Goal: Navigation & Orientation: Find specific page/section

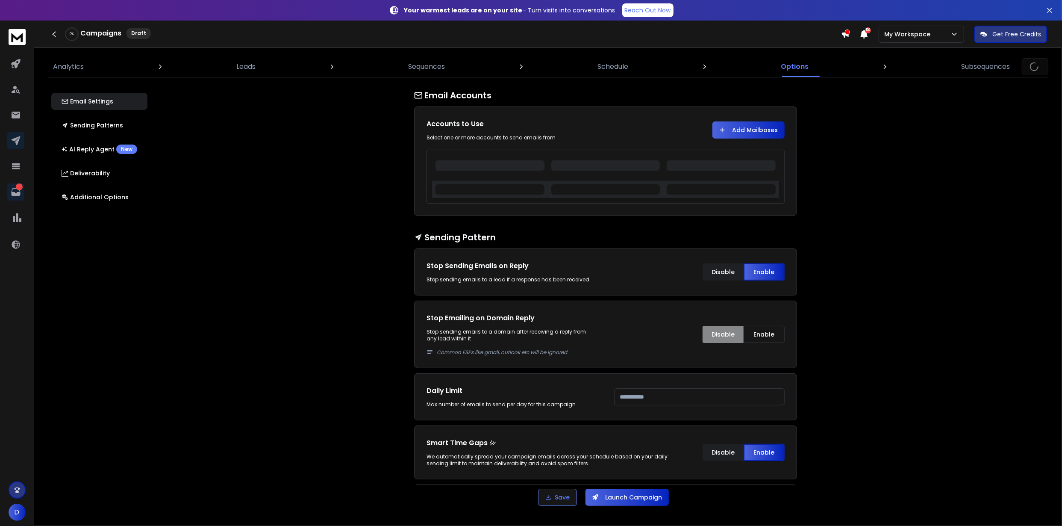
click at [11, 190] on icon at bounding box center [16, 192] width 10 height 10
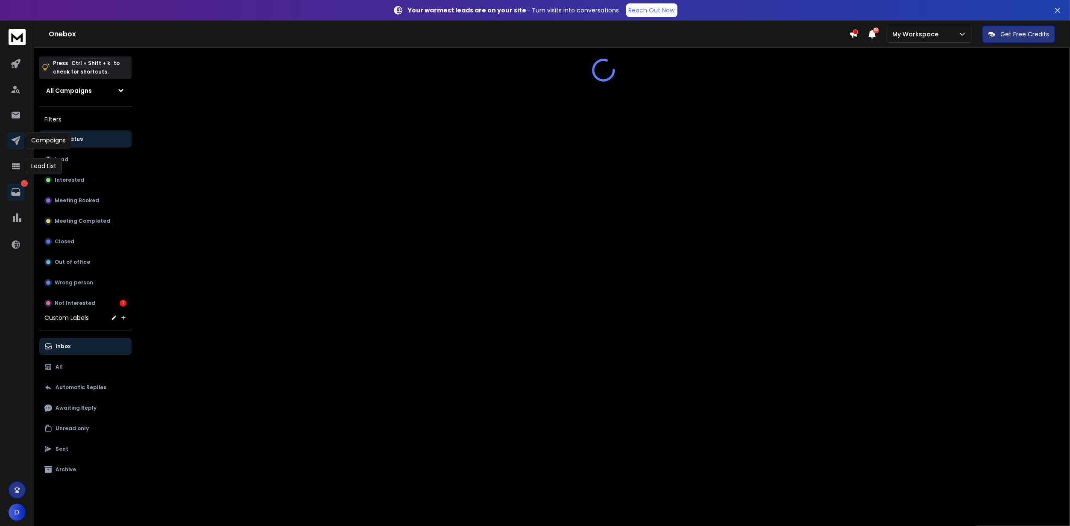
click at [17, 138] on icon at bounding box center [15, 140] width 9 height 9
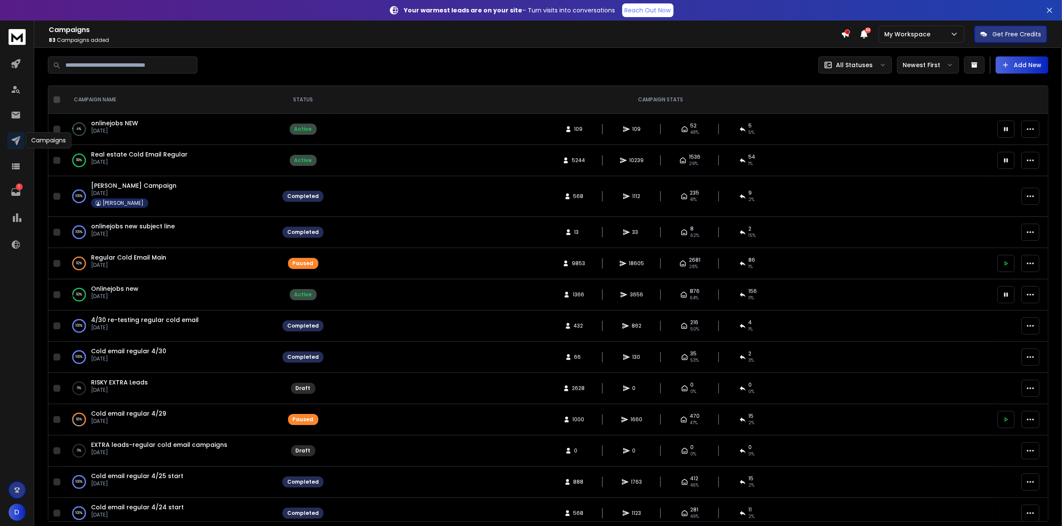
click at [153, 134] on div "4 % onlinejobs NEW 3 days ago" at bounding box center [170, 129] width 197 height 21
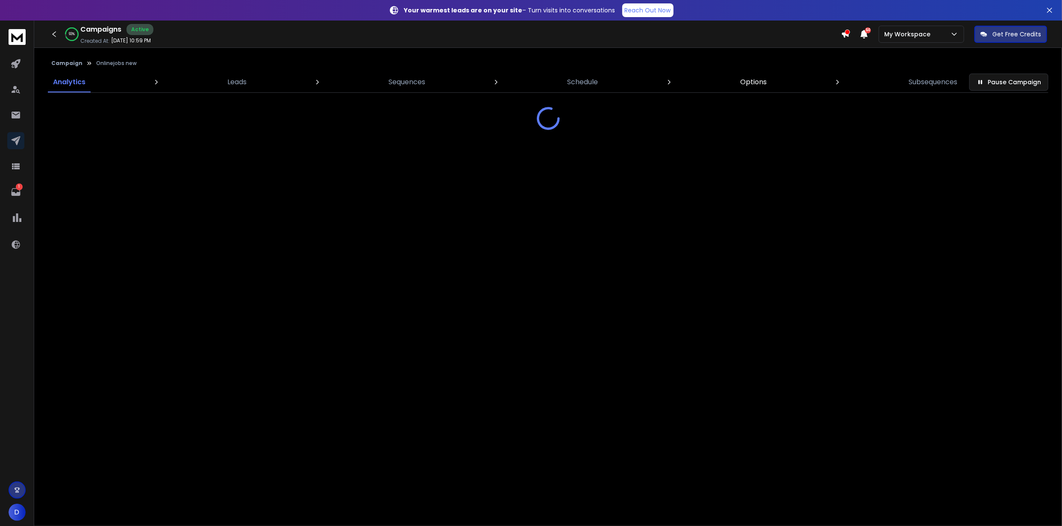
click at [743, 79] on p "Options" at bounding box center [753, 82] width 26 height 10
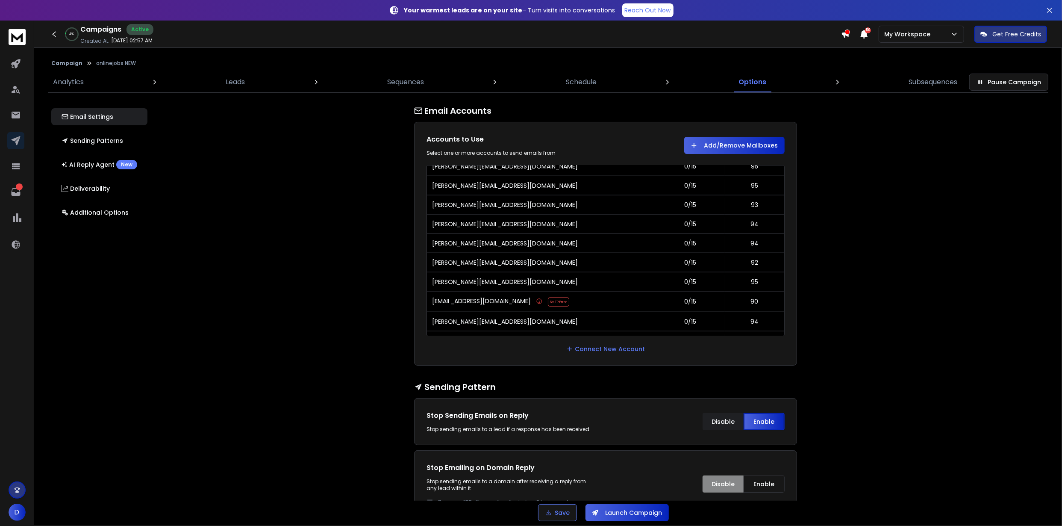
scroll to position [1797, 0]
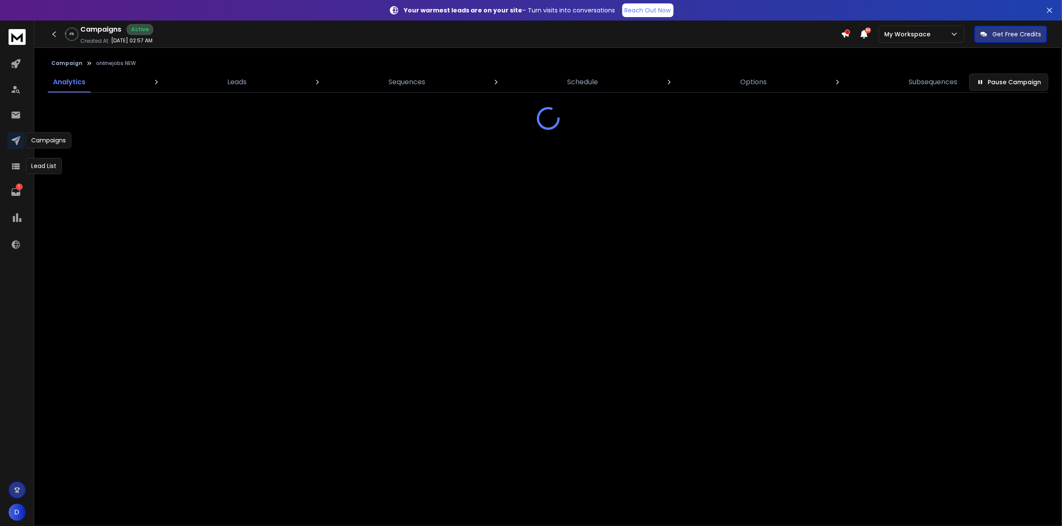
click at [16, 140] on icon at bounding box center [15, 140] width 9 height 9
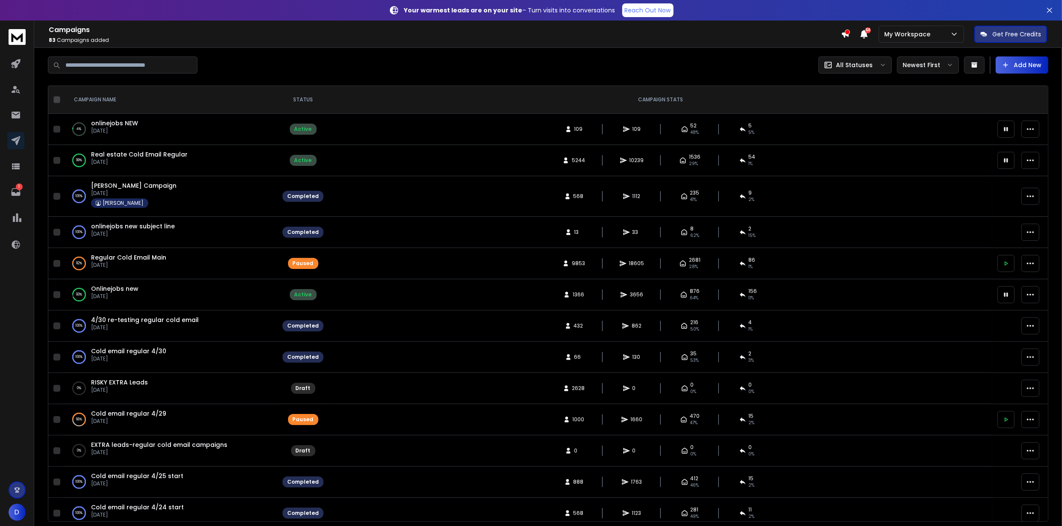
click at [102, 296] on p "3 months ago" at bounding box center [114, 296] width 47 height 7
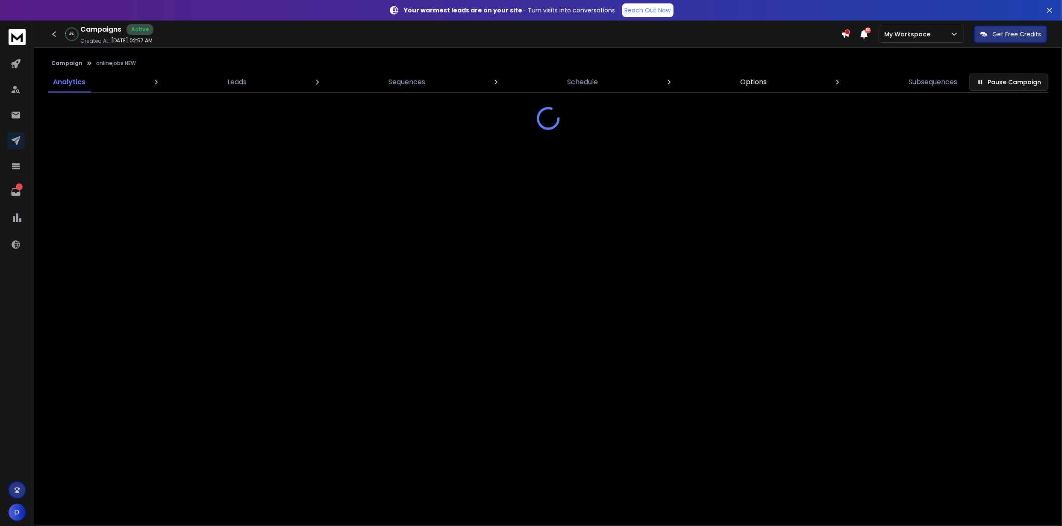
click at [744, 79] on p "Options" at bounding box center [753, 82] width 26 height 10
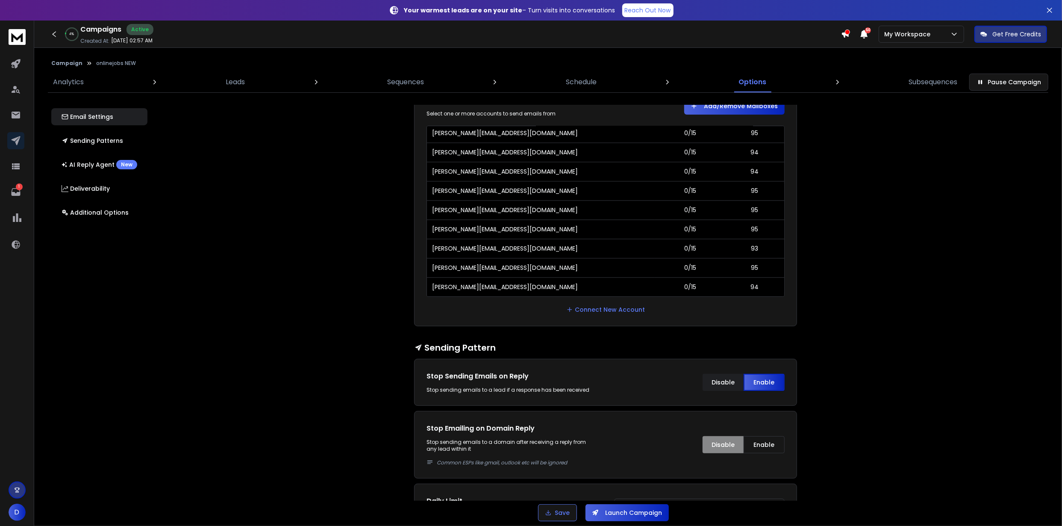
scroll to position [95, 0]
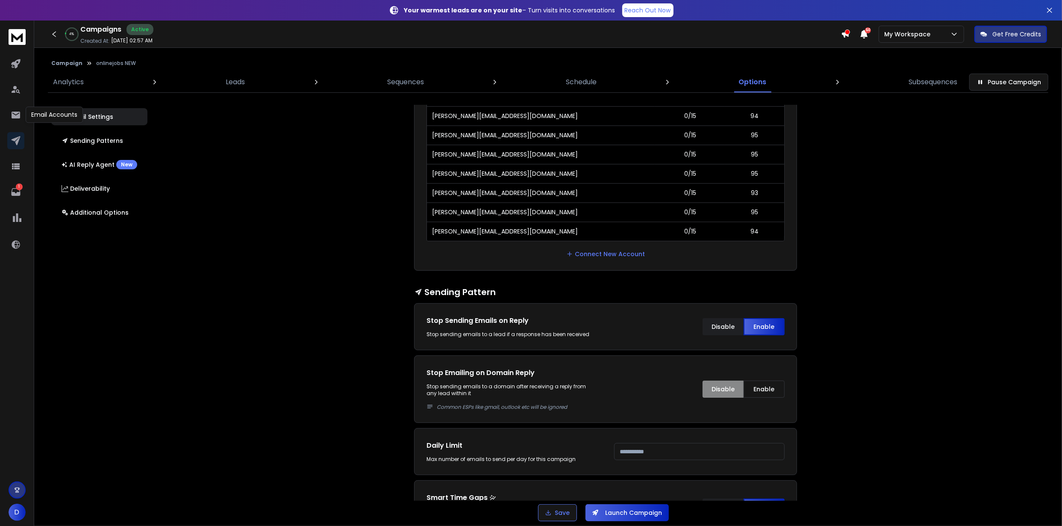
click at [13, 142] on icon at bounding box center [16, 140] width 10 height 10
